Goal: Navigation & Orientation: Find specific page/section

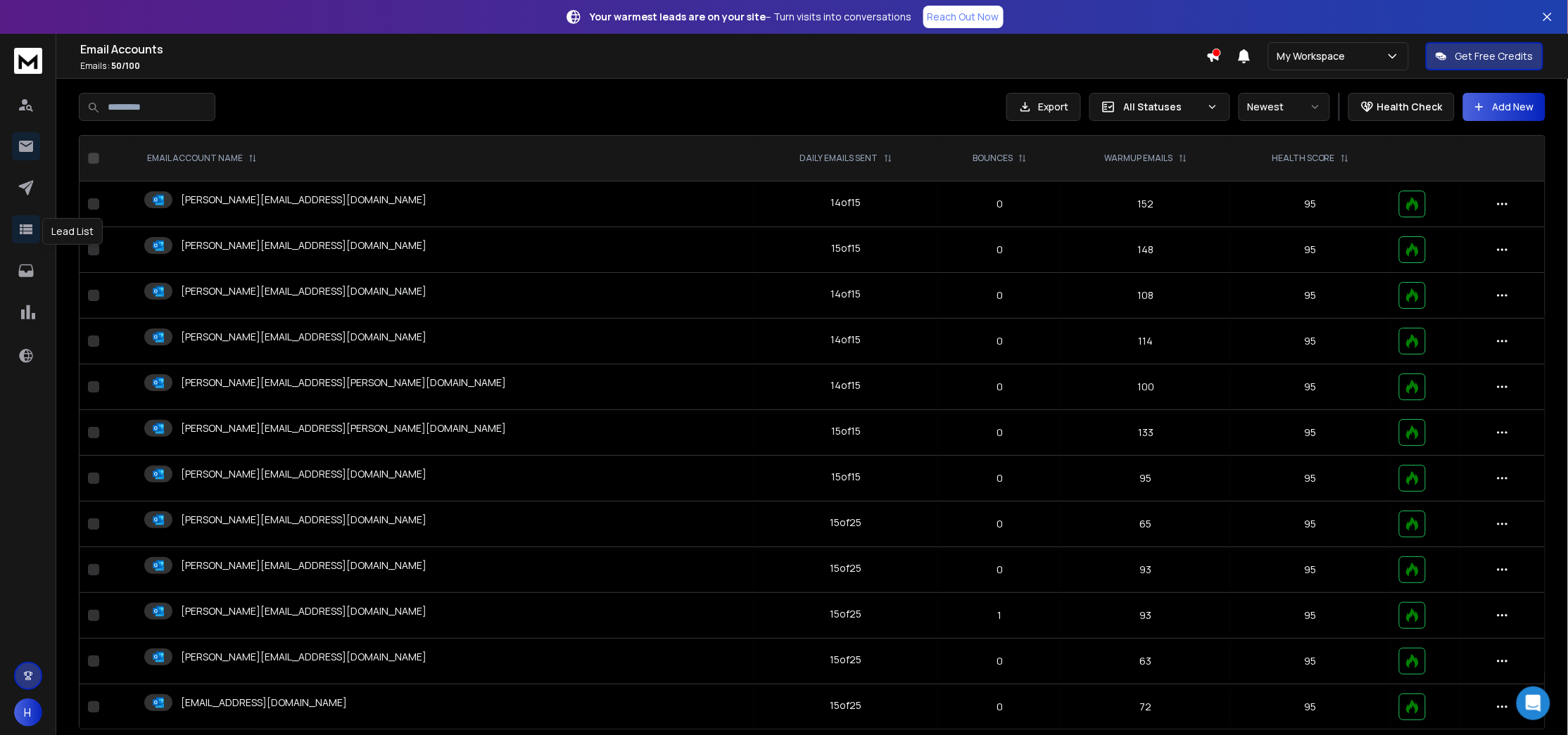
click at [26, 231] on icon at bounding box center [26, 229] width 13 height 10
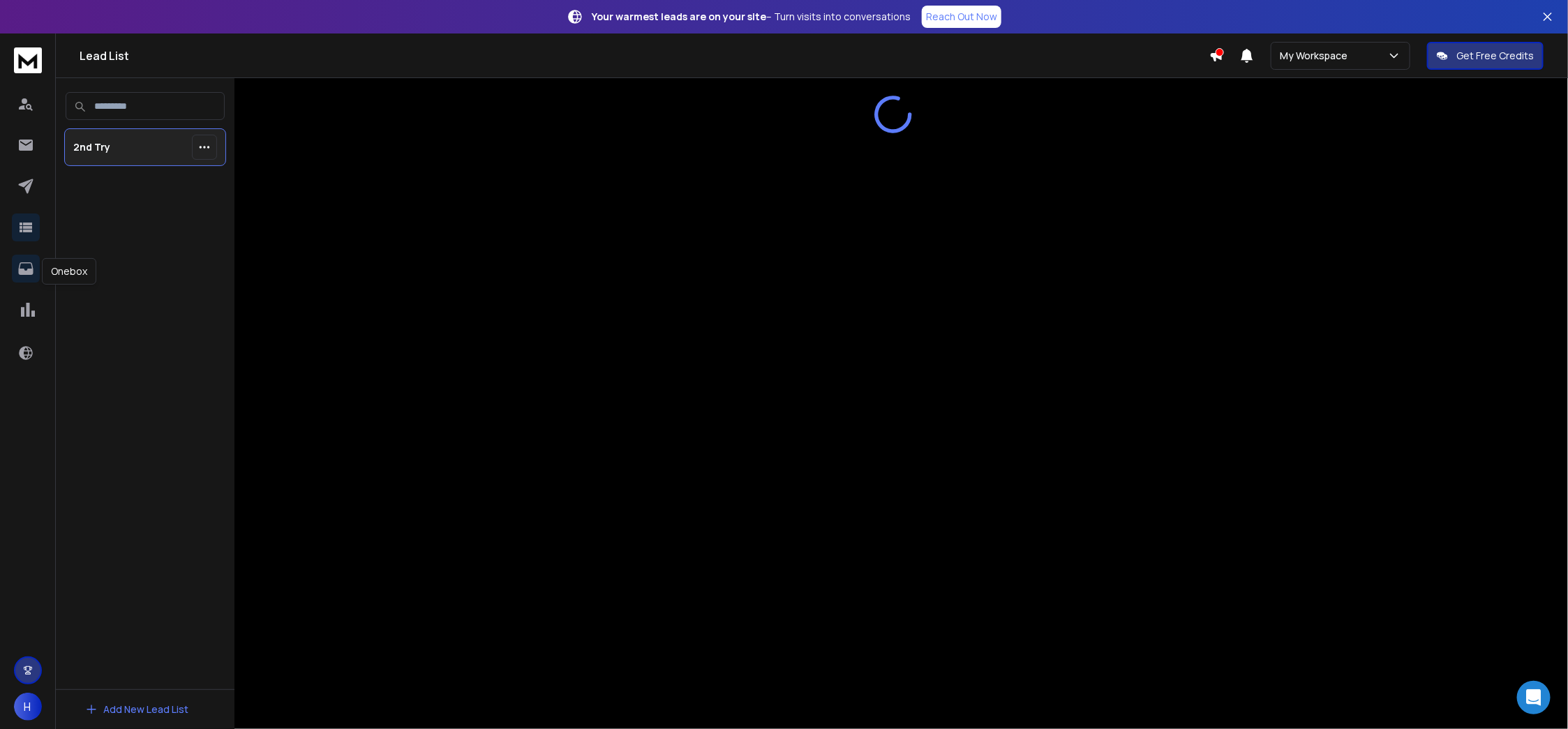
click at [23, 268] on icon at bounding box center [26, 269] width 17 height 17
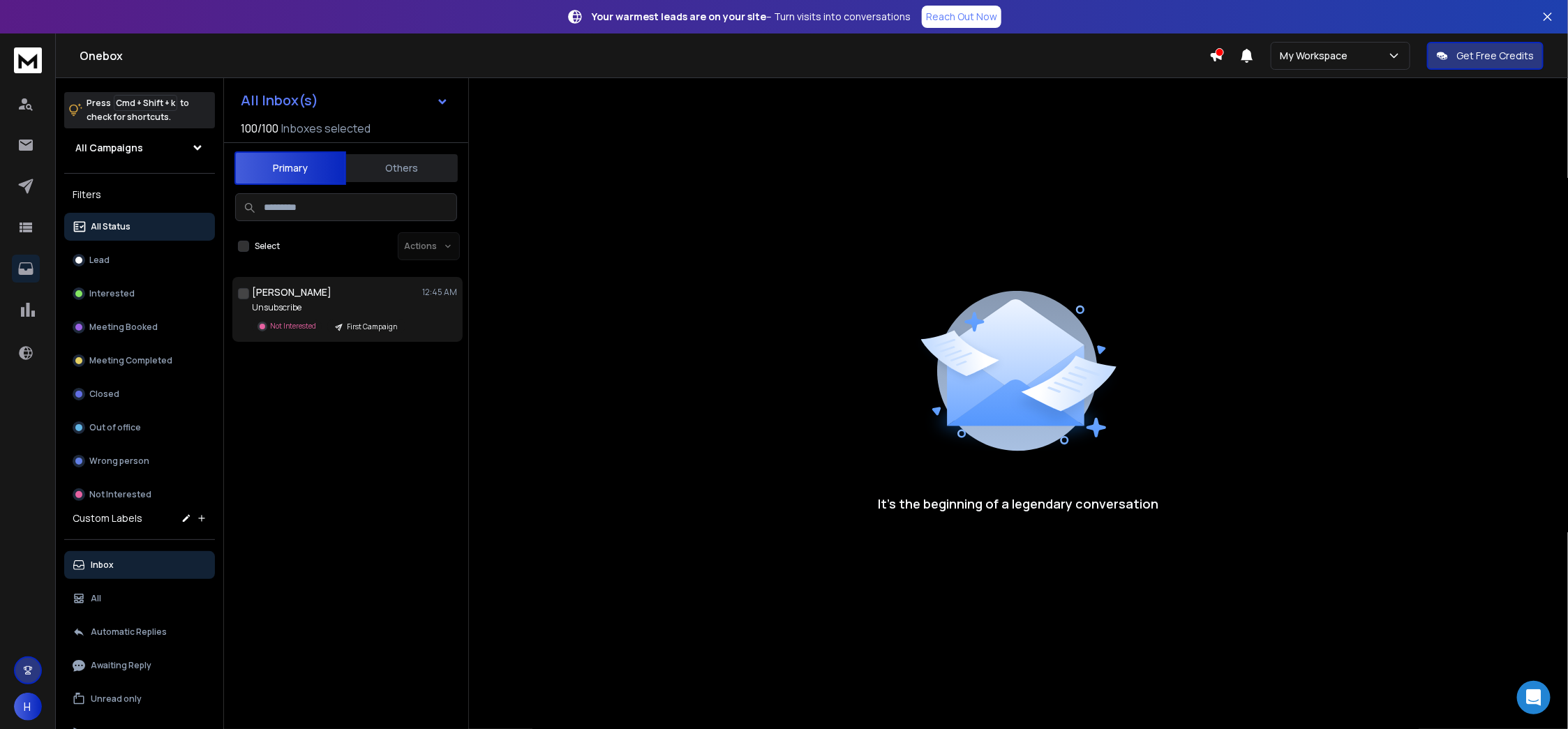
click at [328, 304] on p "Unsubscribe" at bounding box center [329, 307] width 153 height 11
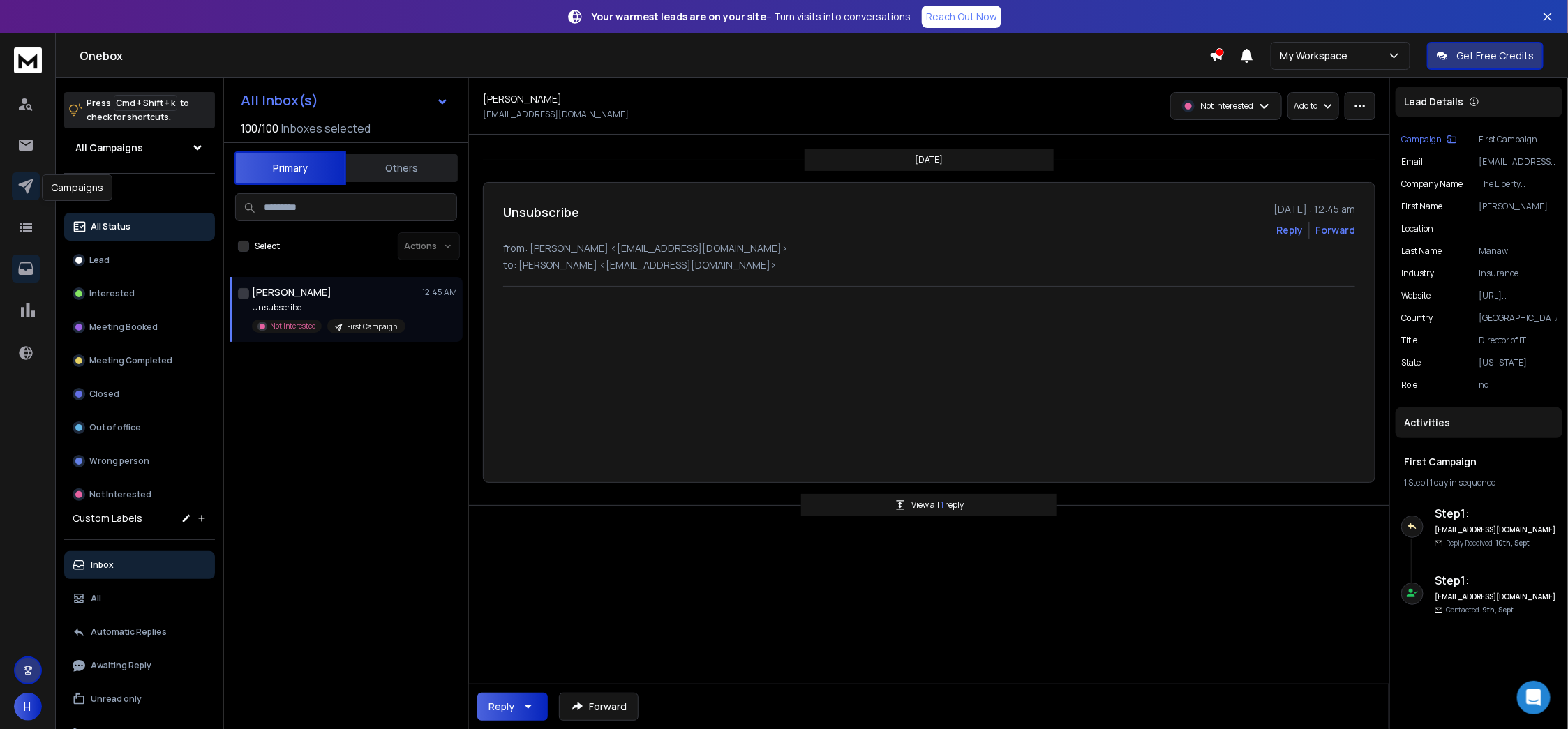
click at [28, 187] on icon at bounding box center [25, 186] width 15 height 15
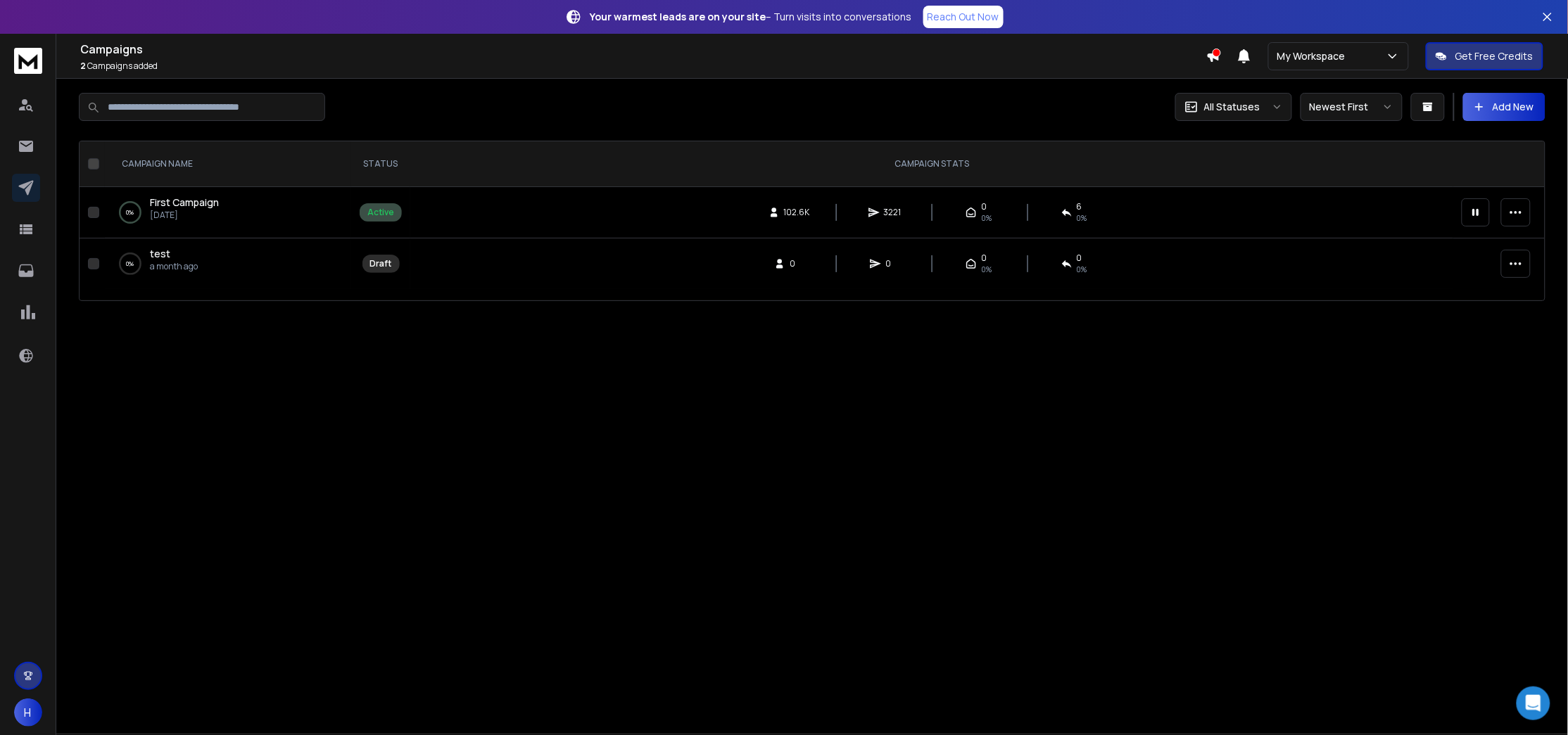
click at [580, 222] on div "102.6K 3221 0 0% 6 0 %" at bounding box center [932, 212] width 1026 height 23
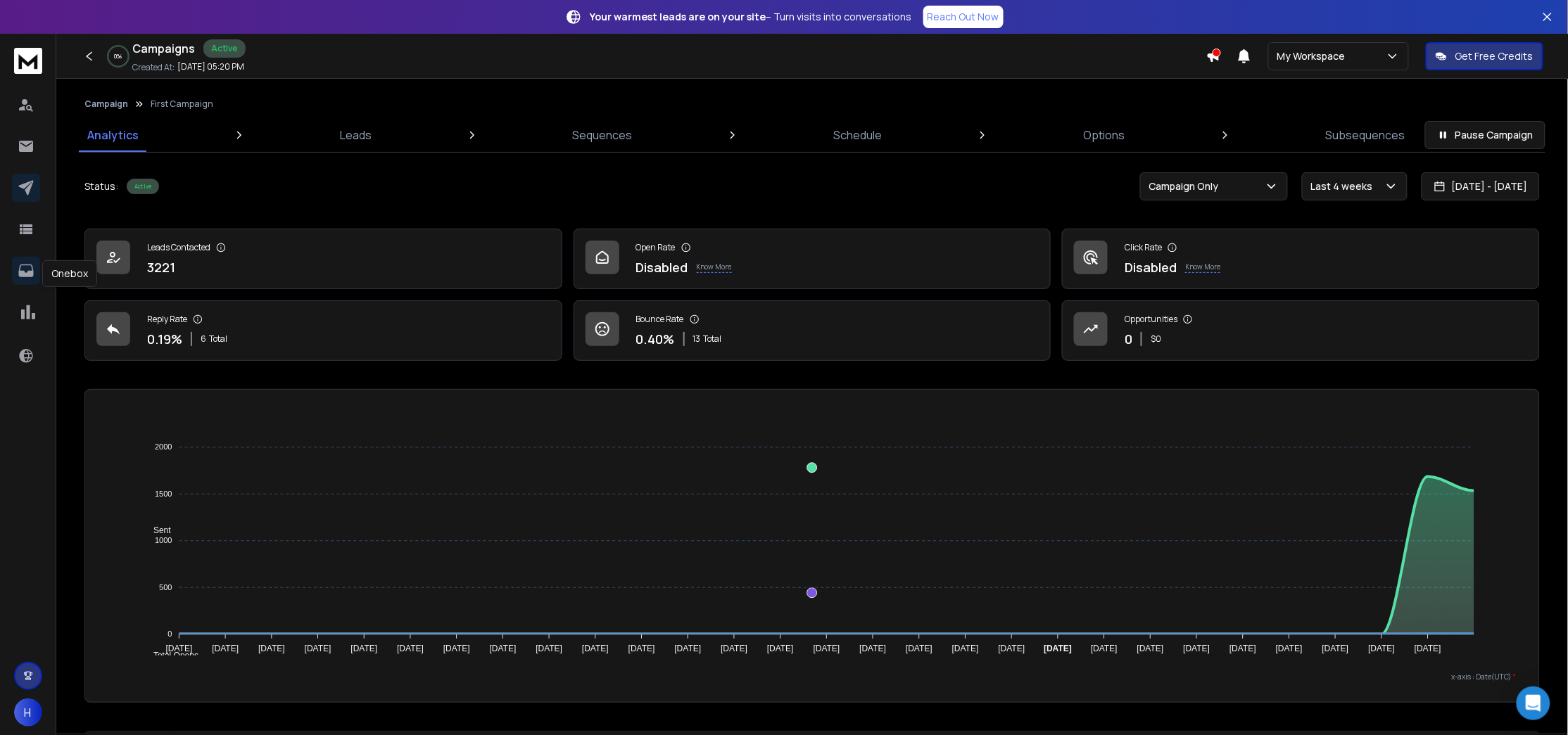
click at [31, 274] on icon at bounding box center [26, 271] width 17 height 17
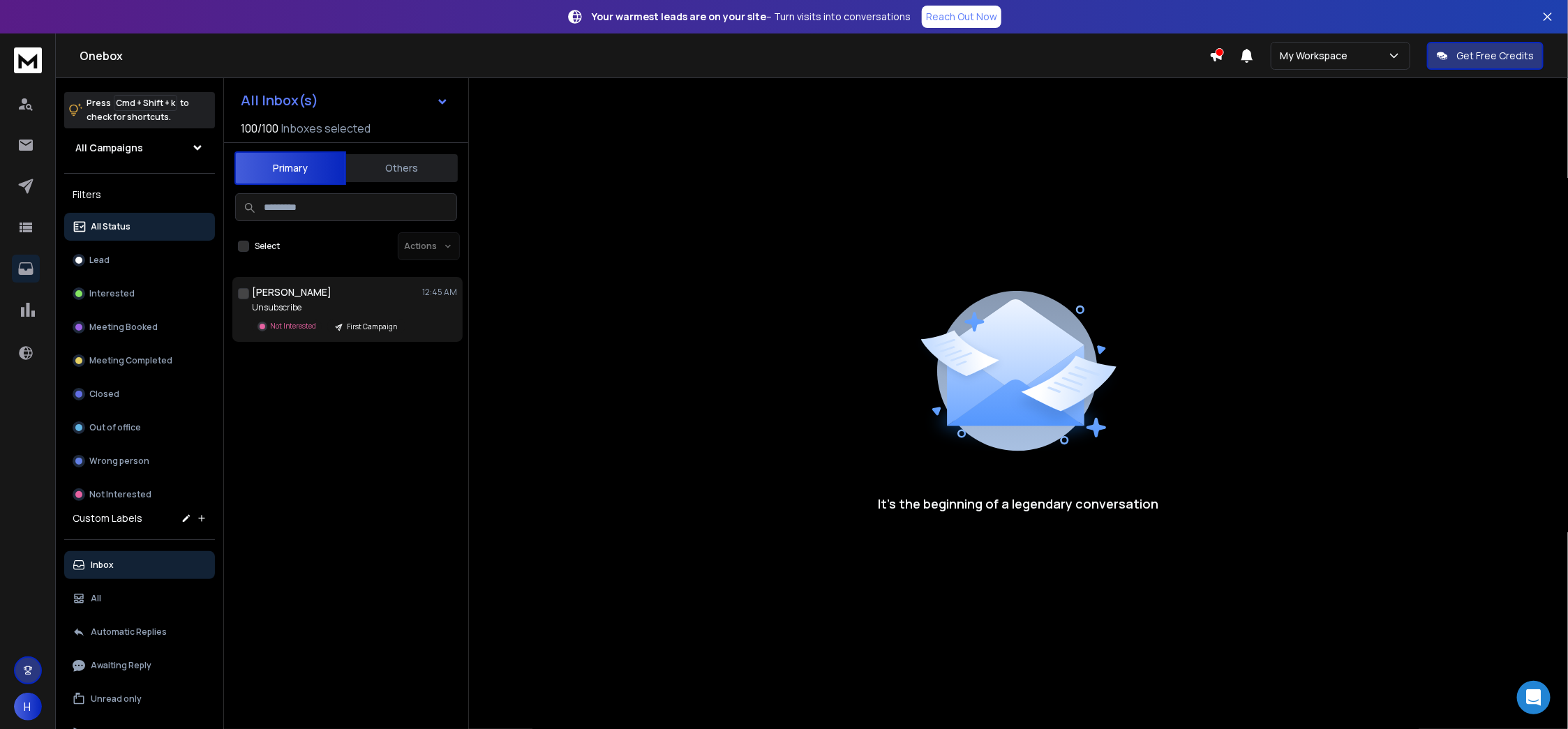
click at [311, 290] on h1 "[PERSON_NAME]" at bounding box center [291, 292] width 80 height 14
